Goal: Task Accomplishment & Management: Manage account settings

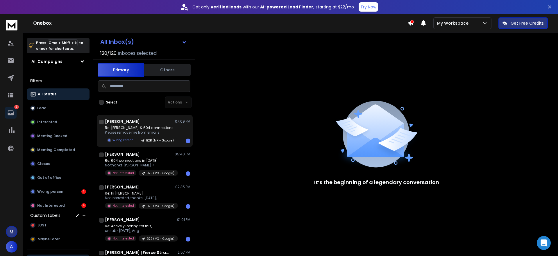
click at [145, 126] on p "Re: [PERSON_NAME] & 604 connections" at bounding box center [140, 128] width 70 height 5
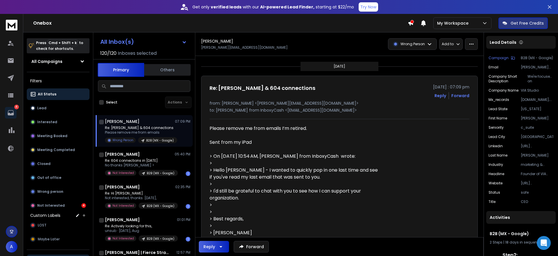
click at [401, 43] on div "Wrong Person" at bounding box center [412, 44] width 48 height 11
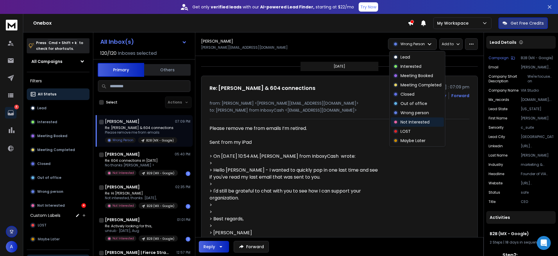
click at [416, 122] on p "Not Interested" at bounding box center [414, 122] width 29 height 6
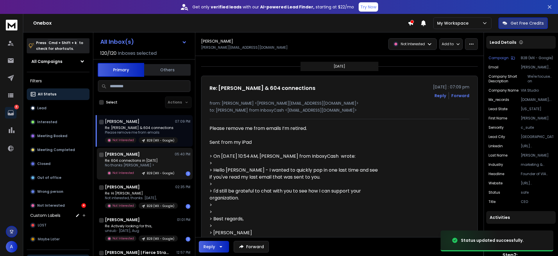
click at [167, 161] on p "Re: 604 connections in [DATE]" at bounding box center [140, 161] width 70 height 5
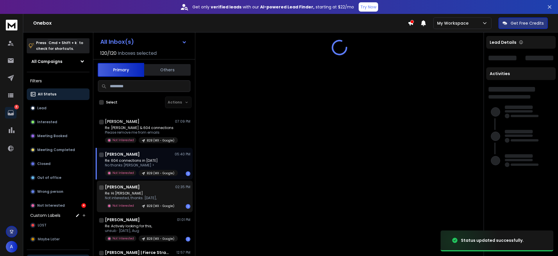
click at [165, 197] on p "Not interested, thanks. [DATE]," at bounding box center [140, 198] width 70 height 5
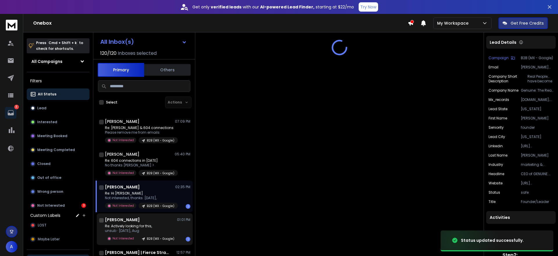
click at [163, 220] on div "[PERSON_NAME] 01:01 PM" at bounding box center [147, 220] width 85 height 6
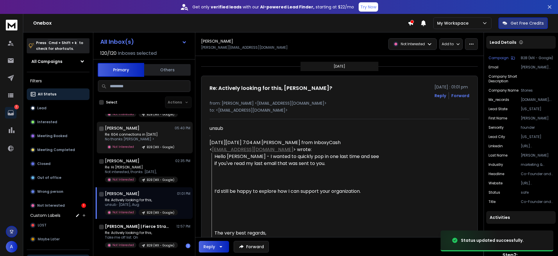
scroll to position [50, 0]
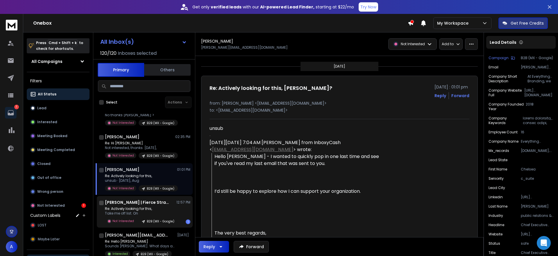
click at [160, 208] on p "Re: Actively looking for this," at bounding box center [140, 209] width 70 height 5
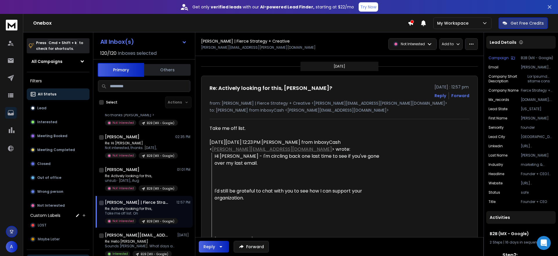
click at [103, 203] on button "button" at bounding box center [101, 203] width 5 height 5
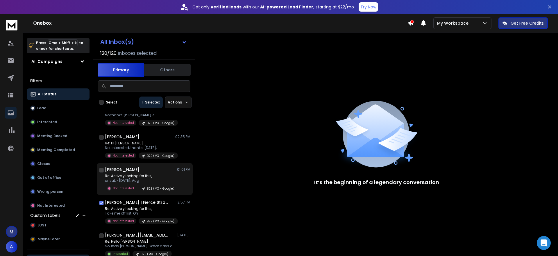
click at [103, 169] on button "button" at bounding box center [101, 170] width 5 height 5
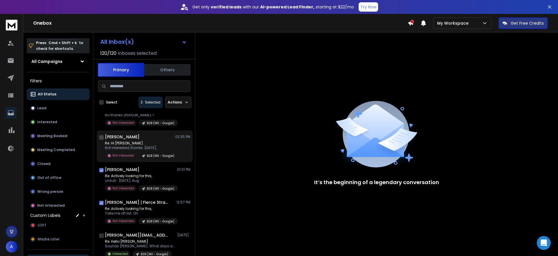
click at [101, 137] on button "button" at bounding box center [101, 137] width 5 height 5
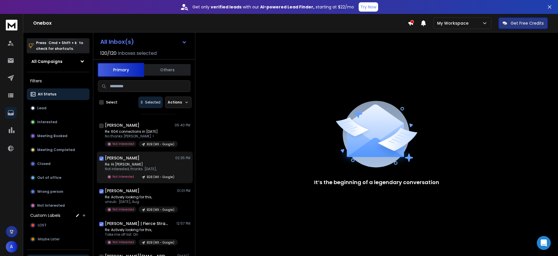
scroll to position [6, 0]
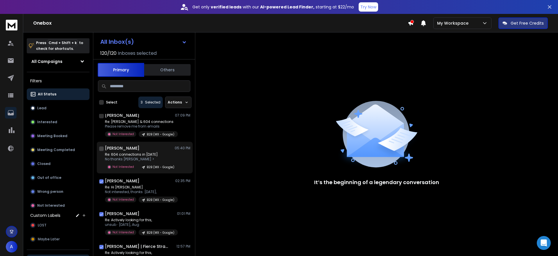
click at [102, 148] on button "button" at bounding box center [101, 149] width 5 height 5
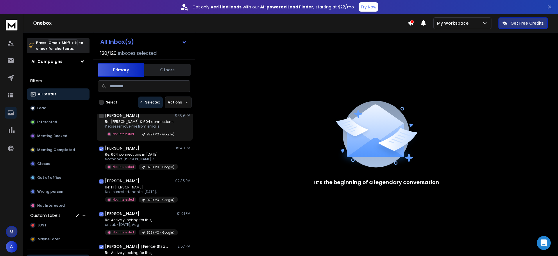
click at [100, 115] on button "button" at bounding box center [101, 116] width 5 height 5
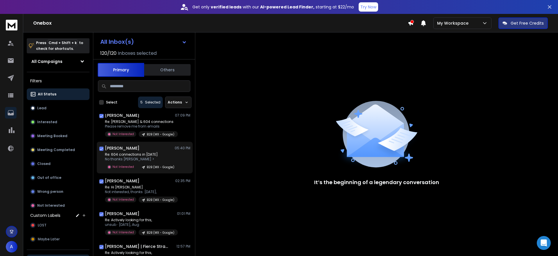
scroll to position [0, 0]
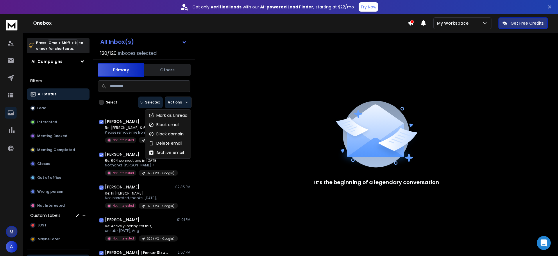
click at [182, 99] on button "Actions" at bounding box center [178, 103] width 26 height 12
click at [172, 125] on div "Block email" at bounding box center [164, 125] width 30 height 6
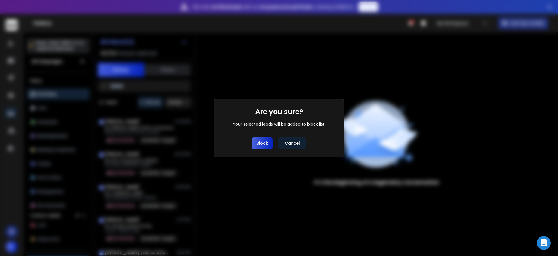
click at [264, 145] on p "Block" at bounding box center [262, 144] width 12 height 6
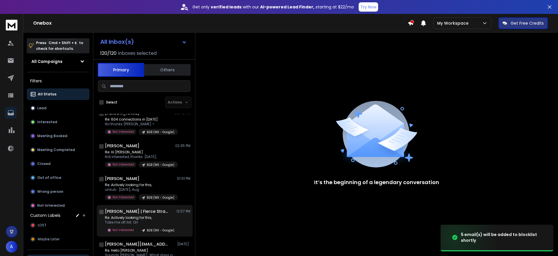
scroll to position [69, 0]
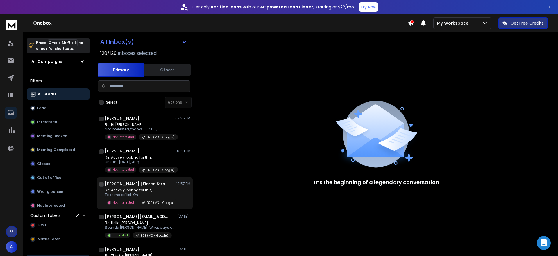
click at [100, 184] on button "button" at bounding box center [101, 184] width 5 height 5
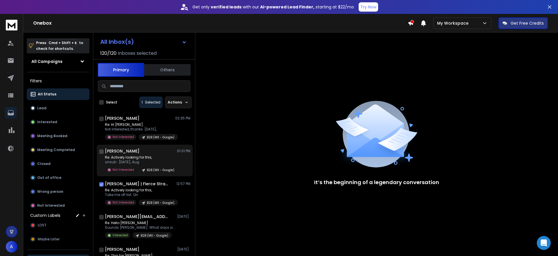
click at [101, 152] on button "button" at bounding box center [101, 152] width 5 height 5
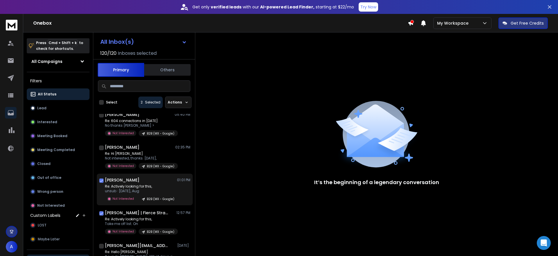
scroll to position [12, 0]
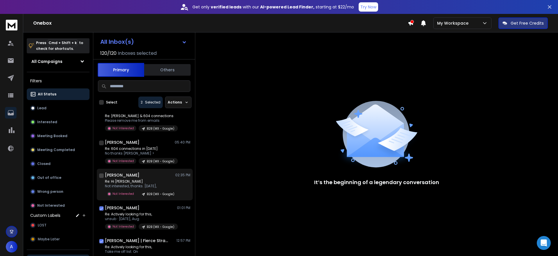
click at [103, 177] on button "button" at bounding box center [101, 176] width 5 height 5
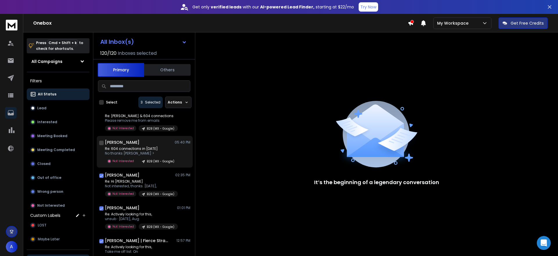
click at [103, 143] on button "button" at bounding box center [101, 143] width 5 height 5
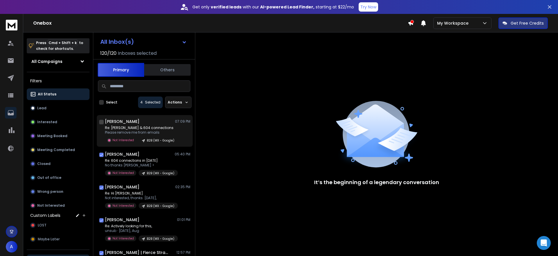
click at [102, 123] on button "button" at bounding box center [101, 122] width 5 height 5
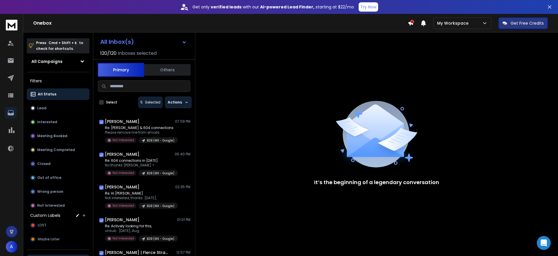
click at [182, 100] on button "Actions" at bounding box center [178, 103] width 26 height 12
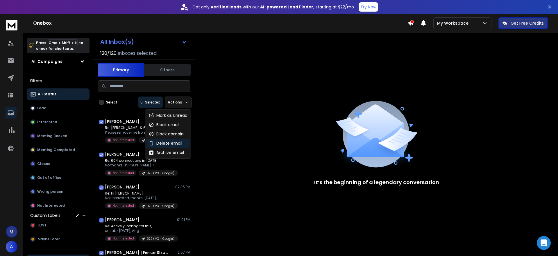
click at [167, 145] on div "Delete email" at bounding box center [165, 144] width 33 height 6
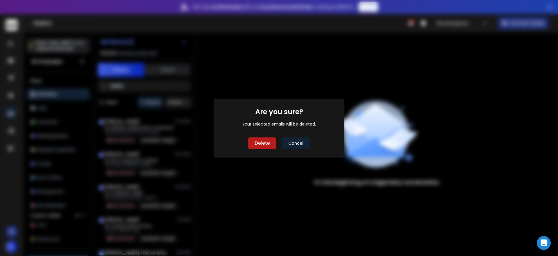
click at [261, 141] on button "Delete" at bounding box center [262, 144] width 28 height 12
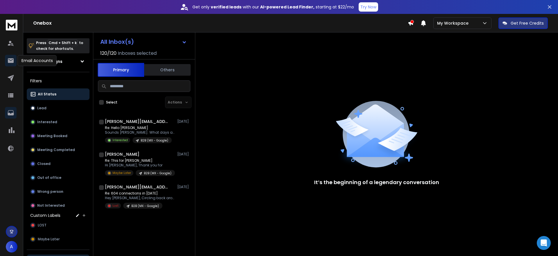
click at [11, 59] on icon at bounding box center [11, 60] width 6 height 5
